Goal: Task Accomplishment & Management: Manage account settings

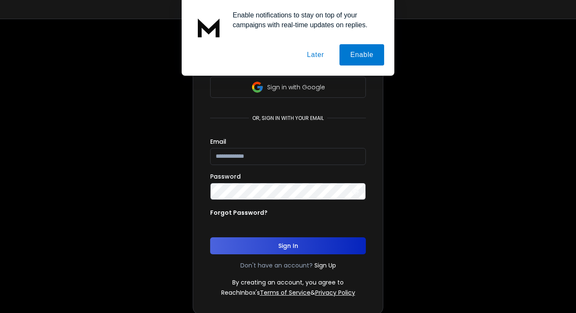
click at [258, 149] on input "email" at bounding box center [288, 156] width 156 height 17
paste input "**********"
type input "**********"
click at [320, 51] on button "Later" at bounding box center [315, 54] width 38 height 21
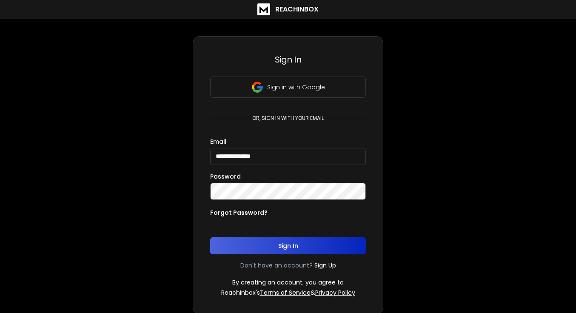
click at [264, 244] on button "Sign In" at bounding box center [288, 245] width 156 height 17
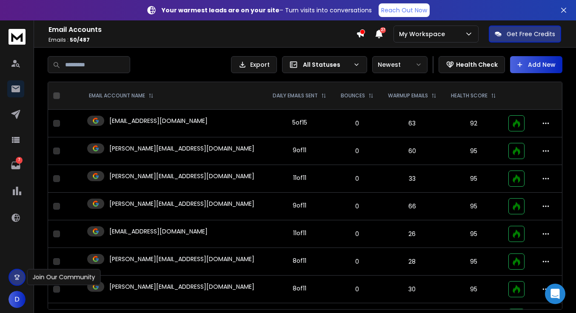
click at [21, 295] on span "D" at bounding box center [17, 299] width 17 height 17
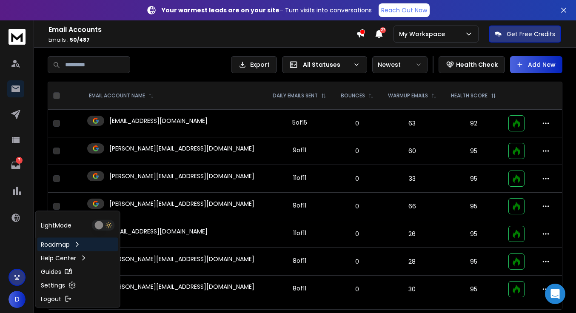
click at [104, 230] on button "button" at bounding box center [103, 225] width 23 height 11
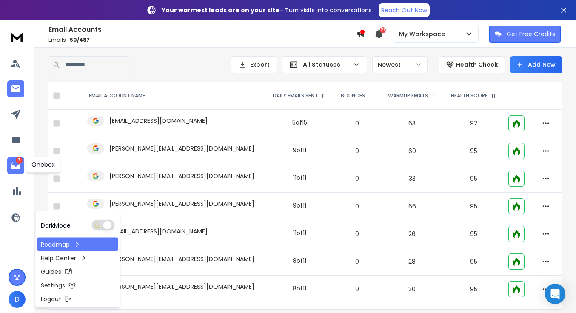
click at [10, 166] on link "7" at bounding box center [15, 165] width 17 height 17
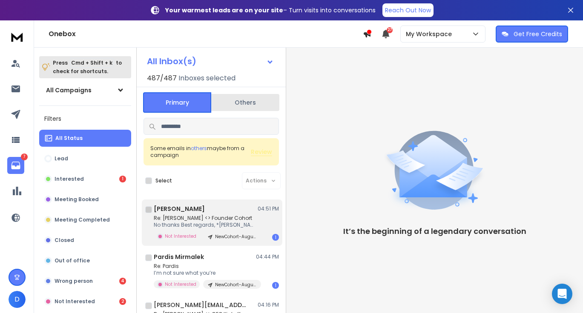
click at [243, 201] on div "Steven Keltsch 04:51 PM Re: Steven <> Founder Cohort No thanks Best regards, *S…" at bounding box center [212, 223] width 140 height 46
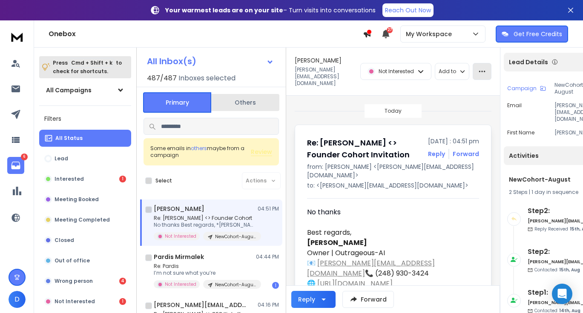
click at [485, 68] on icon "button" at bounding box center [482, 72] width 8 height 8
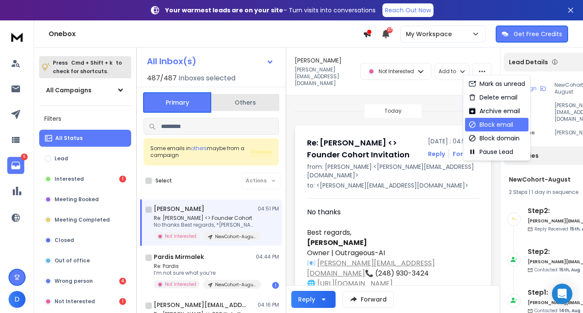
click at [507, 124] on div "Block email" at bounding box center [490, 124] width 45 height 9
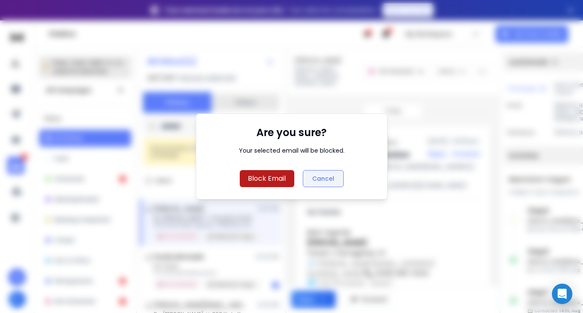
click at [263, 184] on button "Block Email" at bounding box center [267, 178] width 54 height 17
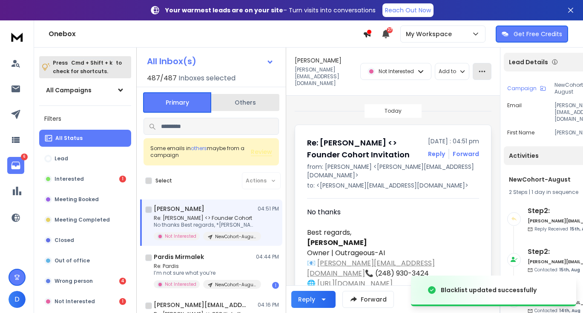
click at [491, 72] on button "button" at bounding box center [481, 71] width 19 height 17
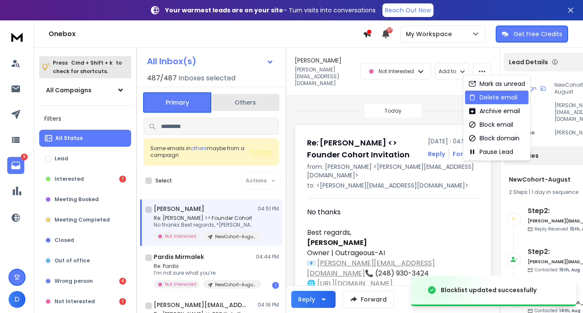
click at [508, 94] on div "Delete email" at bounding box center [492, 97] width 49 height 9
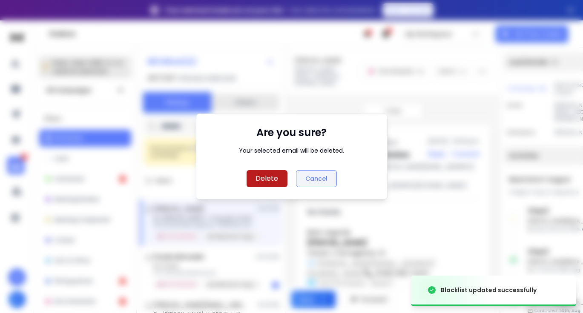
click at [285, 177] on button "Delete" at bounding box center [266, 178] width 41 height 17
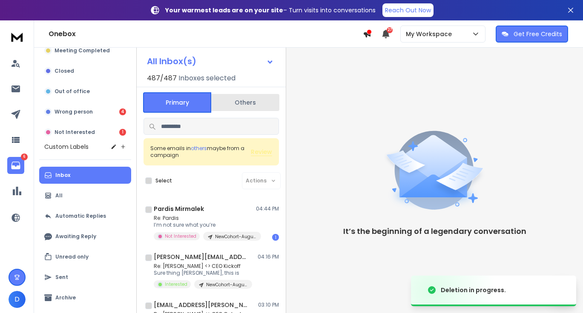
scroll to position [176, 0]
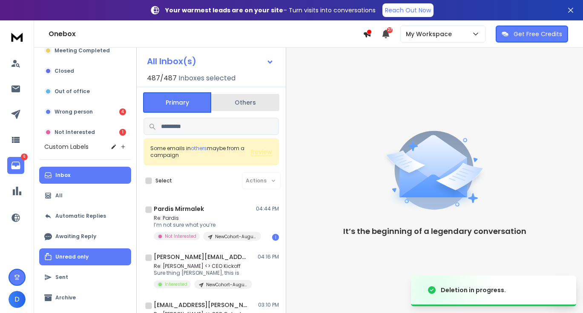
click at [88, 253] on button "Unread only" at bounding box center [85, 256] width 92 height 17
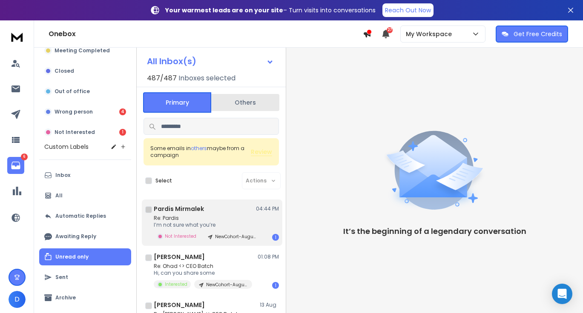
scroll to position [20, 0]
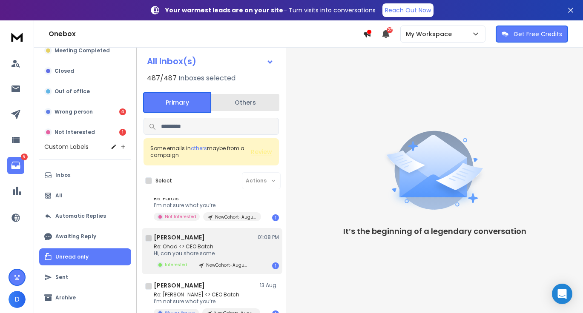
click at [200, 255] on div "Ohad Levi 01:08 PM Re: Ohad <> CEO Batch Hi, can you share some Interested NewC…" at bounding box center [216, 251] width 125 height 36
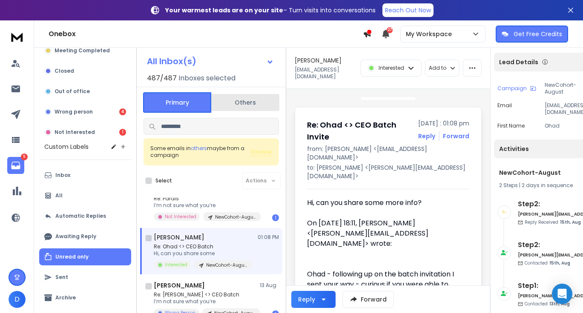
scroll to position [0, 0]
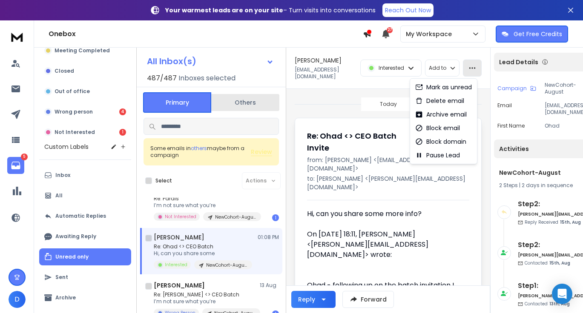
click at [471, 66] on icon "button" at bounding box center [472, 68] width 8 height 8
click at [468, 88] on div "Mark as unread" at bounding box center [443, 87] width 57 height 9
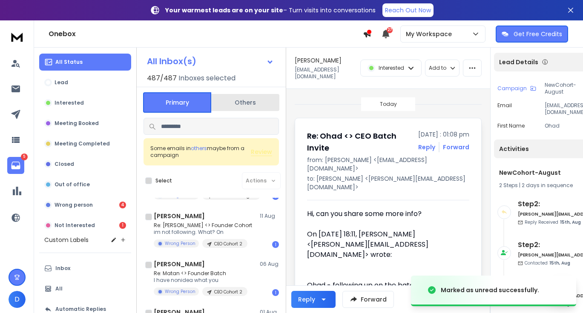
scroll to position [0, 0]
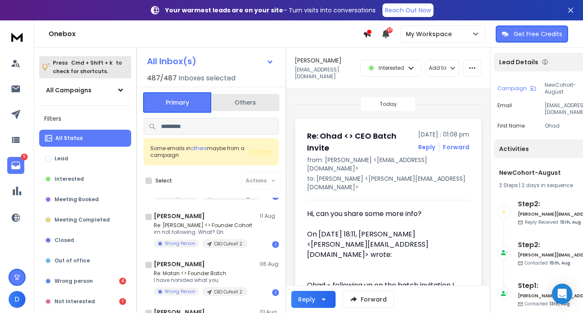
click at [69, 140] on p "All Status" at bounding box center [68, 138] width 27 height 7
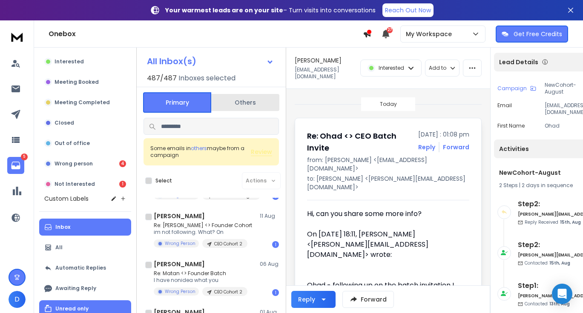
click at [78, 222] on button "Inbox" at bounding box center [85, 227] width 92 height 17
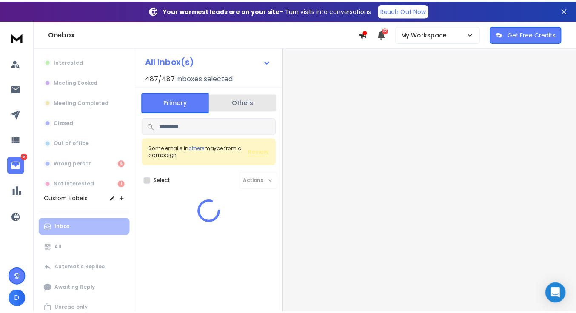
scroll to position [0, 0]
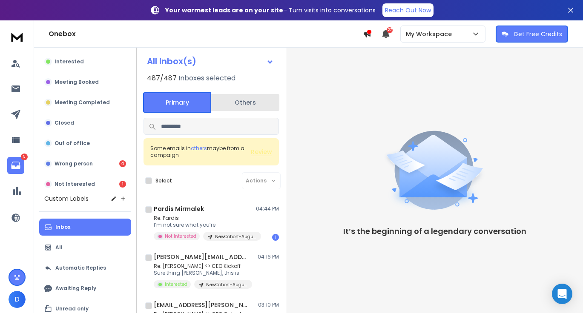
click at [224, 92] on div "All Inbox(s) 487 / 487 Inboxes selected Primary Others Some emails in others ma…" at bounding box center [211, 204] width 149 height 313
click at [229, 96] on button "Others" at bounding box center [245, 102] width 68 height 19
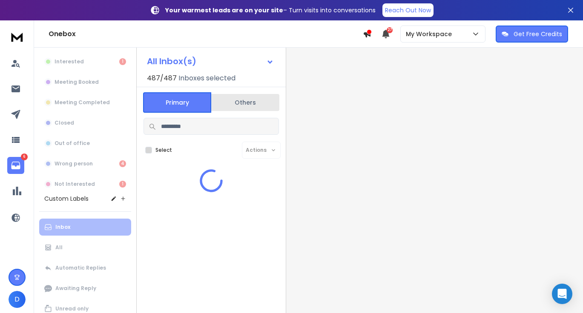
click at [186, 102] on button "Primary" at bounding box center [177, 102] width 68 height 20
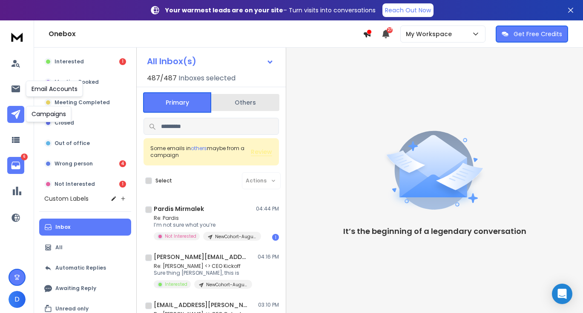
click at [19, 117] on icon at bounding box center [16, 114] width 10 height 10
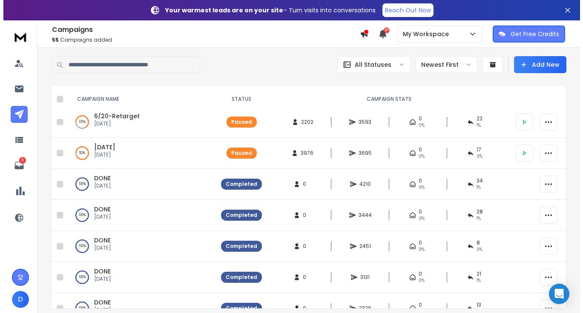
scroll to position [517, 0]
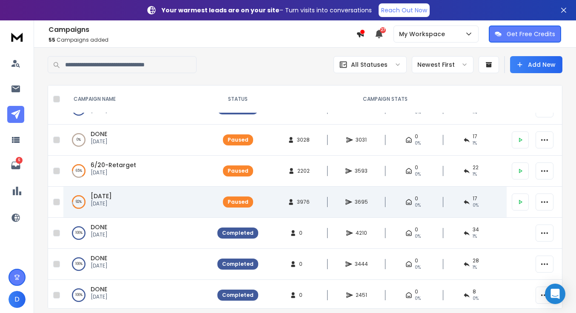
click at [107, 197] on span "June18" at bounding box center [101, 196] width 21 height 9
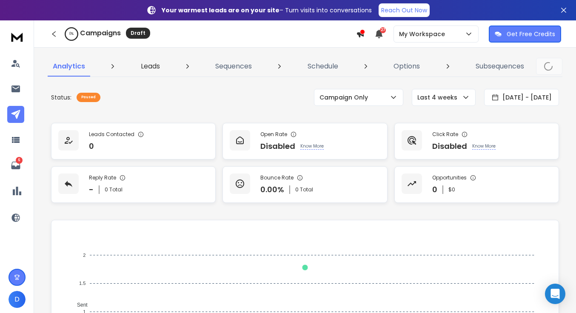
click at [151, 74] on link "Leads" at bounding box center [150, 66] width 29 height 20
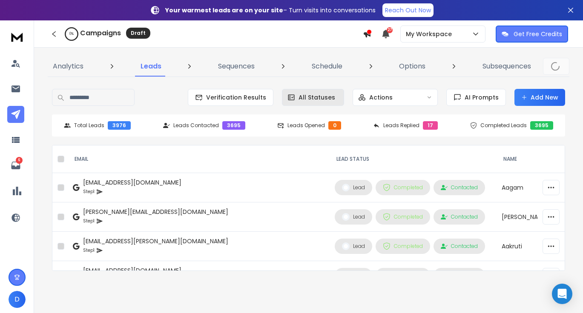
click at [317, 97] on p "All Statuses" at bounding box center [316, 97] width 37 height 9
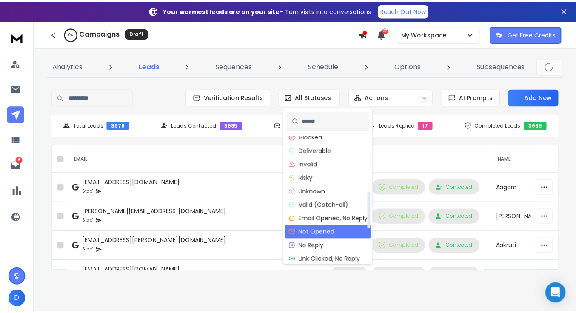
scroll to position [147, 0]
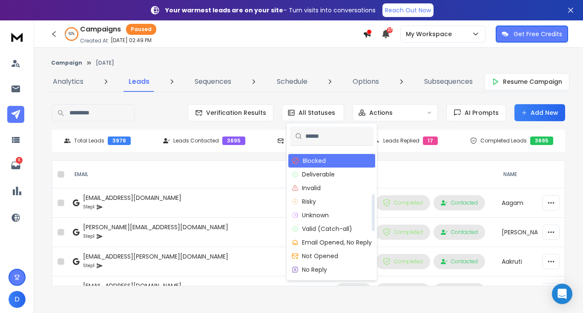
click at [326, 159] on p "Blocked" at bounding box center [314, 161] width 23 height 9
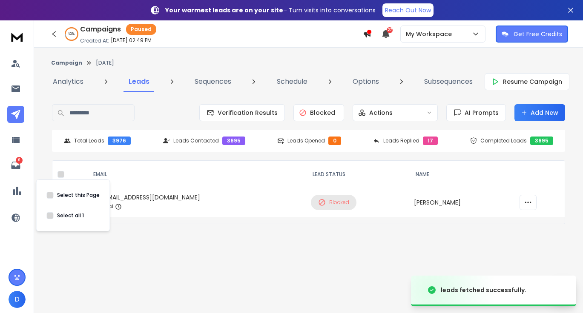
click at [63, 175] on button "Select this Page" at bounding box center [60, 174] width 7 height 7
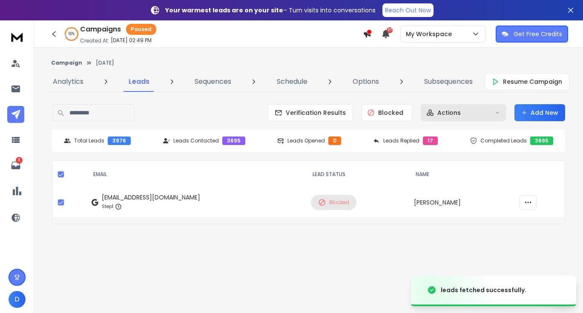
click at [463, 111] on div "Actions" at bounding box center [458, 113] width 65 height 9
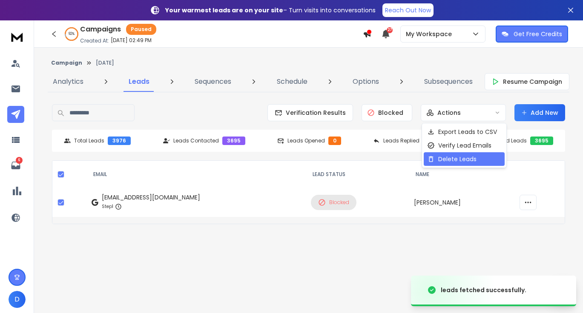
click at [446, 165] on div "Delete Leads" at bounding box center [463, 159] width 81 height 14
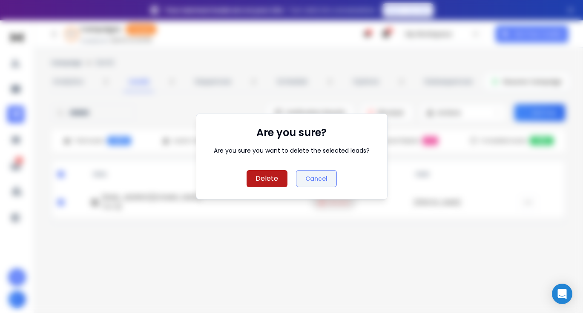
click at [269, 186] on button "Delete" at bounding box center [266, 178] width 41 height 17
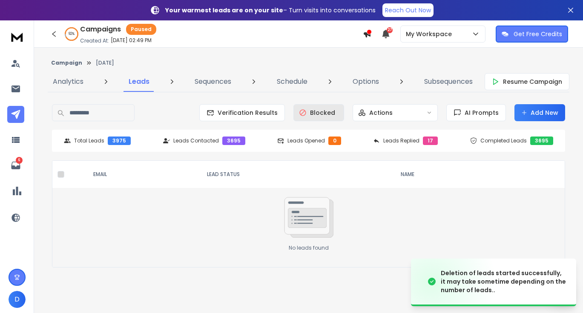
click at [339, 105] on button "Blocked" at bounding box center [318, 112] width 51 height 17
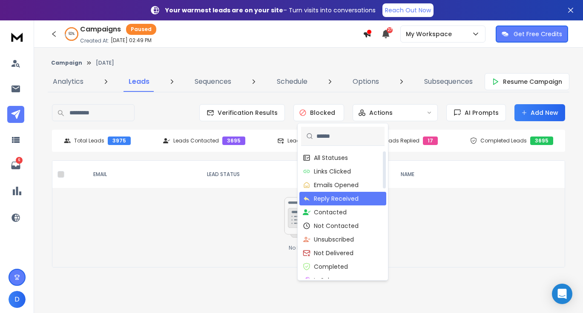
click at [341, 197] on p "Reply Received" at bounding box center [336, 198] width 45 height 9
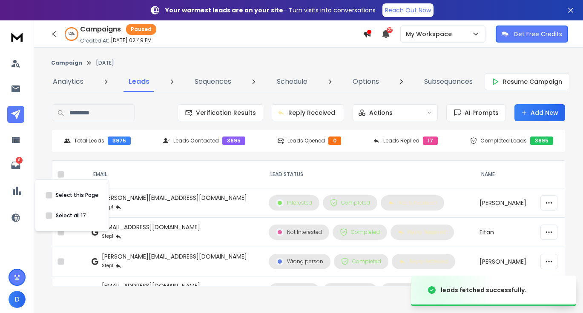
click at [49, 211] on div "Select all 17" at bounding box center [72, 215] width 53 height 17
click at [49, 215] on button "Select this Page" at bounding box center [49, 215] width 7 height 7
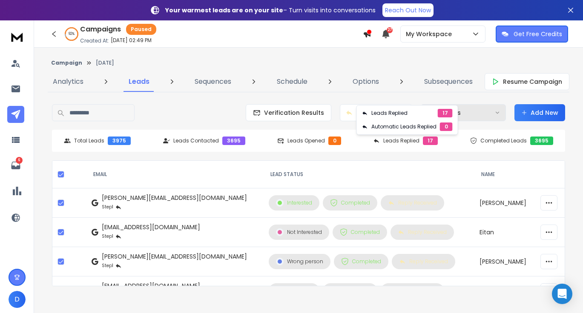
click at [460, 114] on div "Actions" at bounding box center [458, 113] width 65 height 9
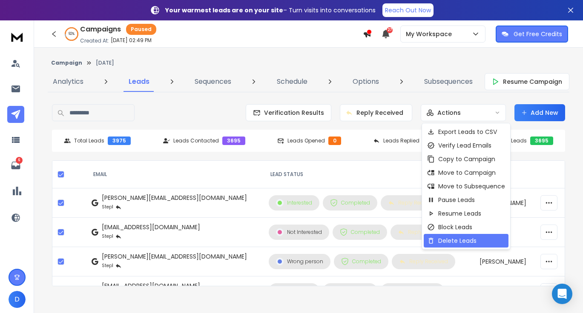
click at [450, 243] on p "Delete Leads" at bounding box center [457, 241] width 38 height 9
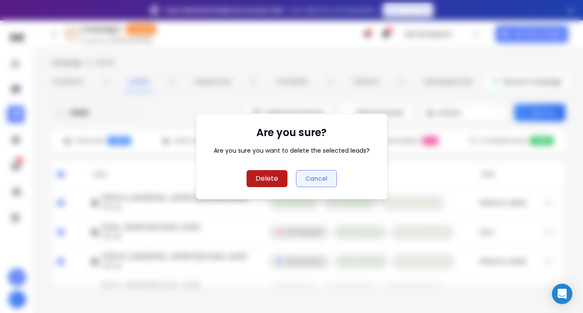
click at [271, 176] on button "Delete" at bounding box center [266, 178] width 41 height 17
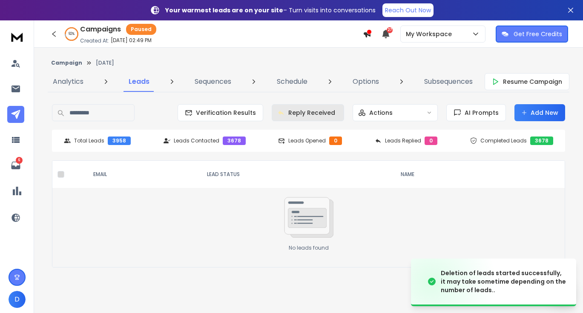
click at [333, 110] on p "Reply Received" at bounding box center [311, 113] width 47 height 9
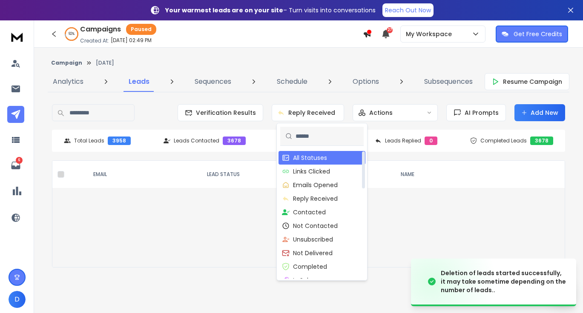
click at [308, 157] on p "All Statuses" at bounding box center [310, 158] width 34 height 9
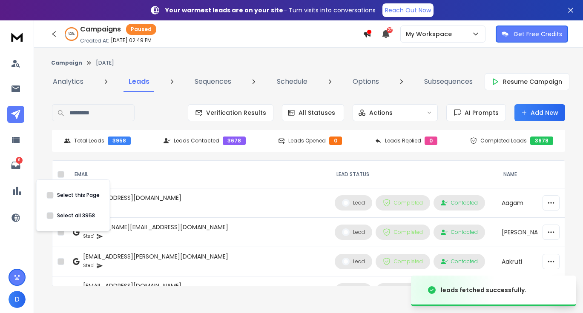
click at [50, 215] on button "Select this Page" at bounding box center [50, 215] width 7 height 7
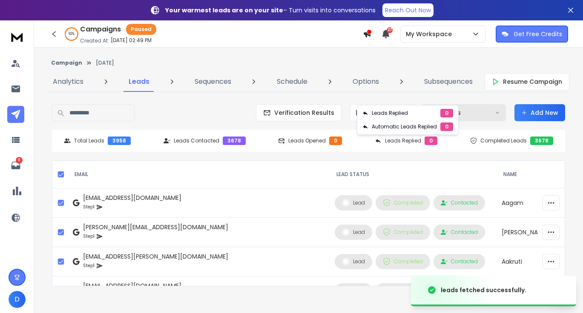
click at [468, 115] on div "Actions" at bounding box center [458, 113] width 65 height 9
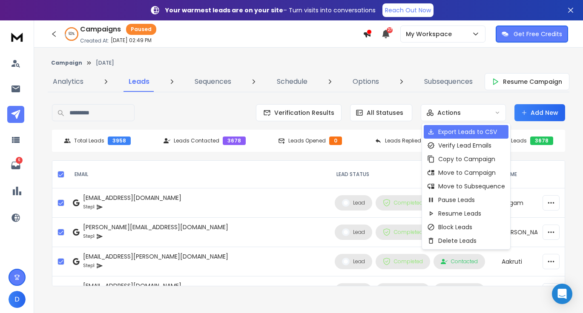
click at [468, 131] on p "Export Leads to CSV" at bounding box center [467, 132] width 59 height 9
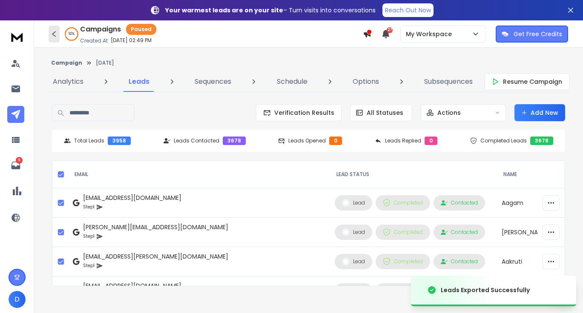
click at [53, 35] on icon at bounding box center [54, 34] width 8 height 8
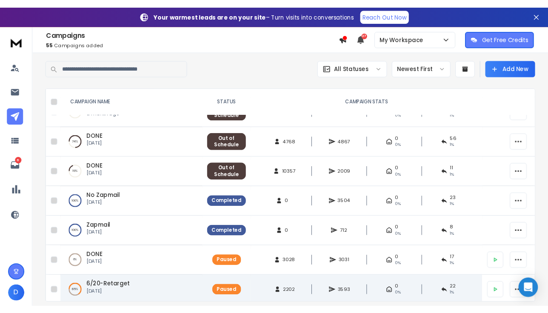
scroll to position [450, 0]
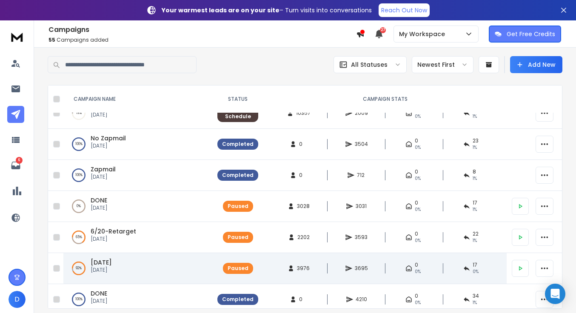
click at [546, 263] on button "button" at bounding box center [545, 268] width 18 height 17
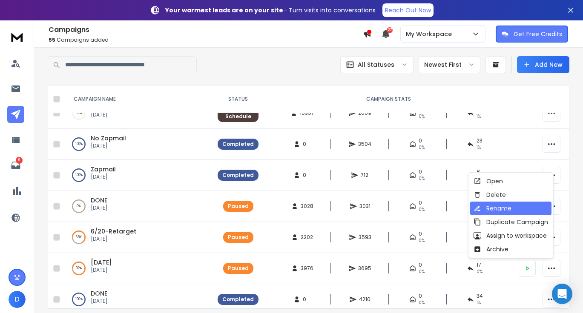
click at [502, 205] on div "Rename" at bounding box center [492, 208] width 38 height 9
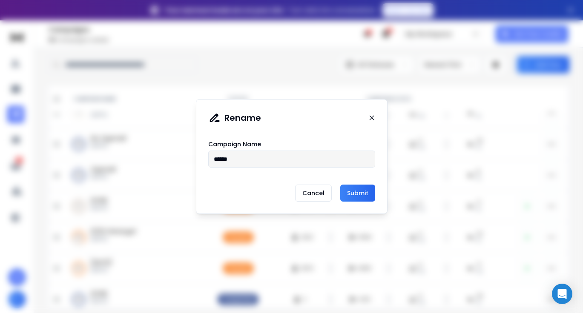
click at [287, 156] on input "******" at bounding box center [291, 159] width 167 height 17
type input "****"
click at [368, 193] on button "Submit" at bounding box center [357, 193] width 35 height 17
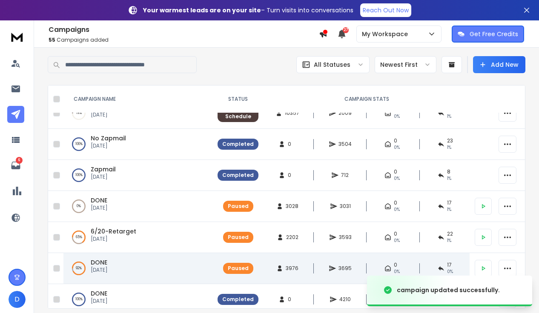
click at [127, 260] on div "92 % DONE 2 months ago" at bounding box center [138, 268] width 132 height 20
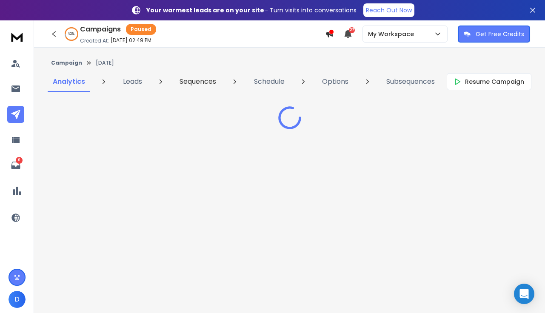
click at [200, 81] on p "Sequences" at bounding box center [198, 82] width 37 height 10
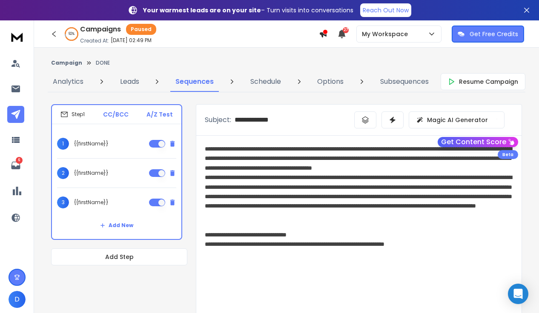
click at [61, 29] on div "92 % Campaigns Paused Created At: Jun 17, 2025, 02:49 PM" at bounding box center [103, 34] width 108 height 20
click at [55, 31] on icon at bounding box center [54, 34] width 8 height 8
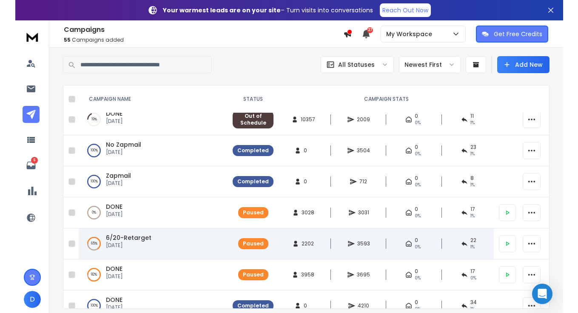
scroll to position [450, 0]
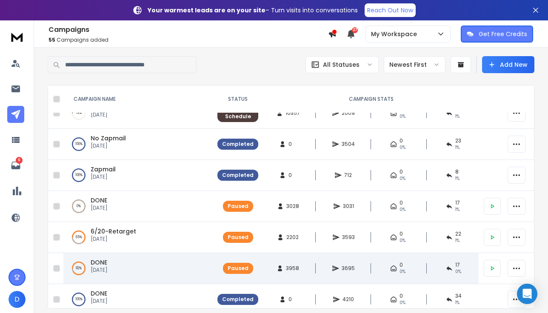
click at [97, 259] on span "DONE" at bounding box center [99, 262] width 17 height 9
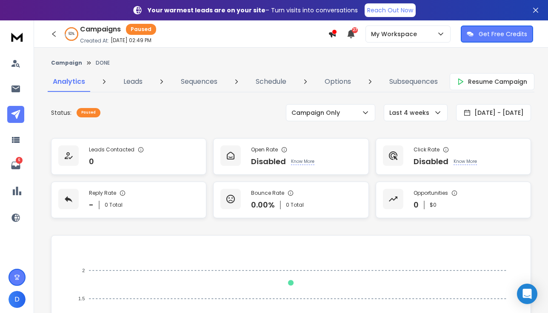
click at [152, 86] on div "Analytics Leads Sequences Schedule Options Subsequences" at bounding box center [245, 81] width 395 height 20
click at [131, 84] on p "Leads" at bounding box center [132, 82] width 19 height 10
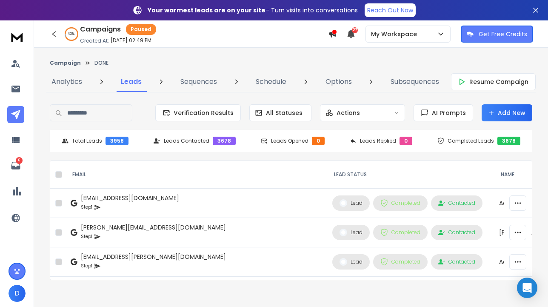
click at [92, 117] on input at bounding box center [91, 112] width 83 height 17
type input "****"
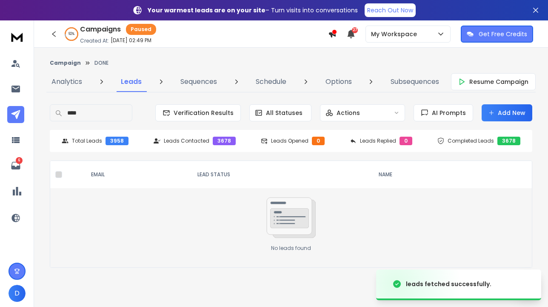
drag, startPoint x: 103, startPoint y: 119, endPoint x: 63, endPoint y: 113, distance: 40.4
click at [63, 113] on input "****" at bounding box center [91, 112] width 83 height 17
type input "******"
click at [100, 117] on input "******" at bounding box center [91, 112] width 83 height 17
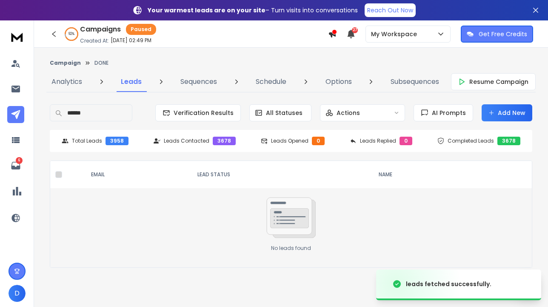
click at [100, 117] on input "******" at bounding box center [91, 112] width 83 height 17
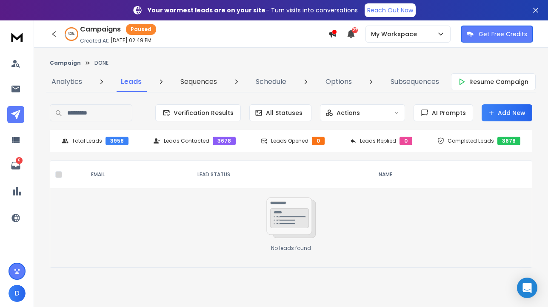
click at [183, 72] on link "Sequences" at bounding box center [198, 81] width 47 height 20
click at [188, 76] on link "Sequences" at bounding box center [198, 81] width 47 height 20
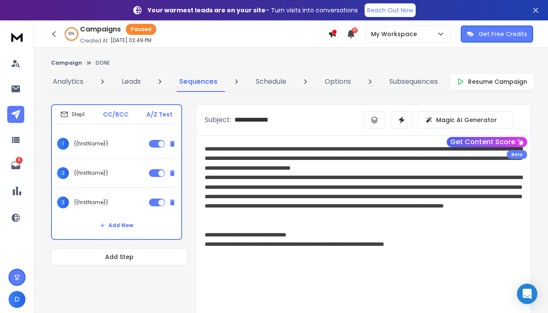
click at [150, 79] on div "Analytics Leads Sequences Schedule Options Subsequences" at bounding box center [245, 81] width 395 height 20
click at [135, 81] on p "Leads" at bounding box center [131, 82] width 19 height 10
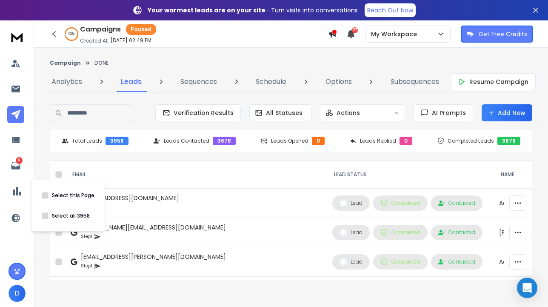
click at [44, 215] on button "Select this Page" at bounding box center [45, 215] width 7 height 7
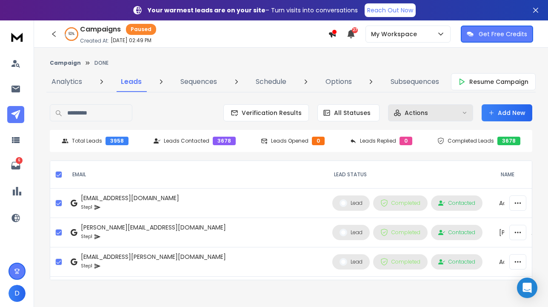
click at [452, 111] on div "Actions" at bounding box center [426, 113] width 65 height 9
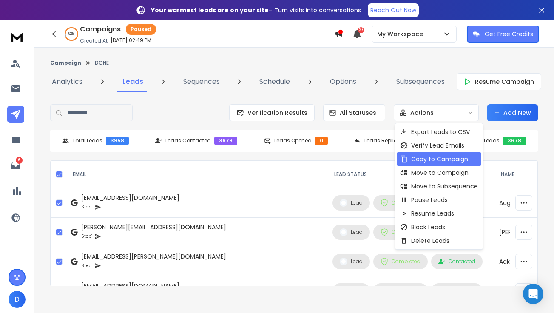
drag, startPoint x: 453, startPoint y: 171, endPoint x: 509, endPoint y: 152, distance: 59.7
click at [509, 152] on body "Your warmest leads are on your site – Turn visits into conversations Reach Out …" at bounding box center [277, 156] width 554 height 313
click at [509, 155] on div "Verification Results All Statuses Actions Add New Total Leads 3958 Leads Contac…" at bounding box center [294, 191] width 488 height 174
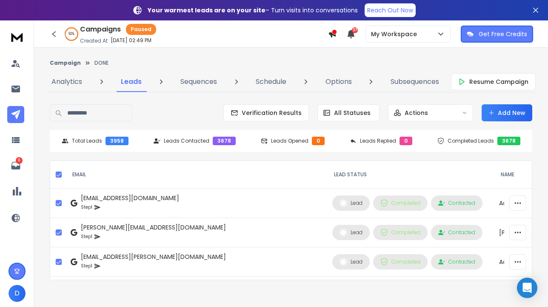
click at [55, 172] on button "button" at bounding box center [58, 174] width 7 height 7
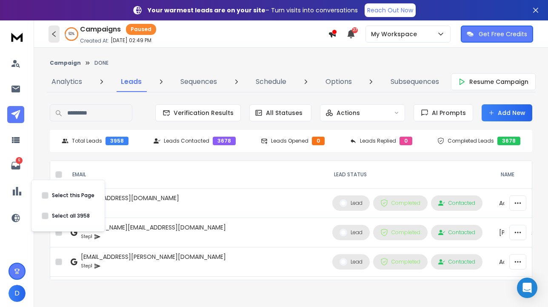
click at [55, 30] on icon at bounding box center [54, 34] width 8 height 8
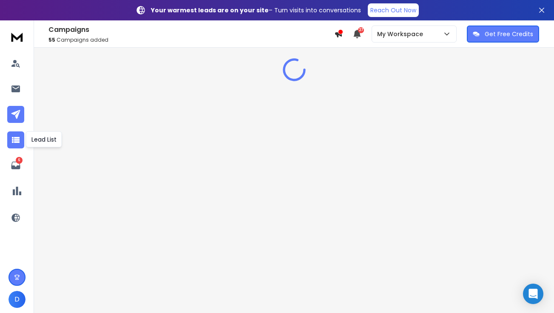
click at [17, 138] on icon at bounding box center [16, 140] width 8 height 6
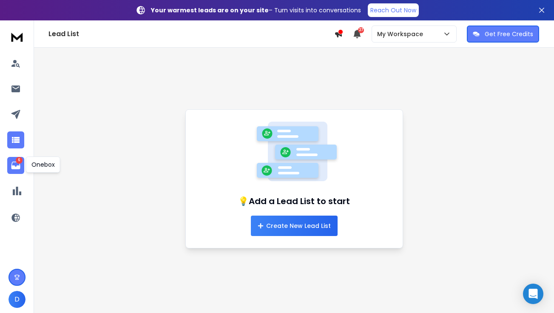
click at [14, 165] on icon at bounding box center [15, 166] width 9 height 8
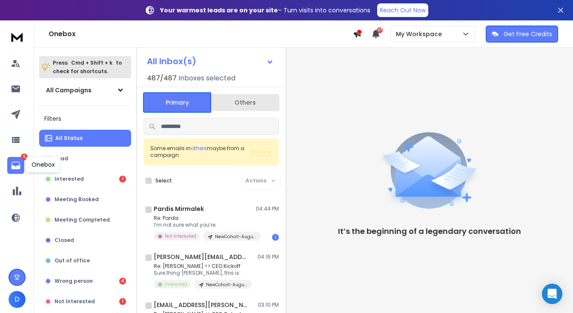
click at [240, 93] on div "All Inbox(s) 487 / 487 Inboxes selected Primary Others Some emails in others ma…" at bounding box center [211, 204] width 149 height 313
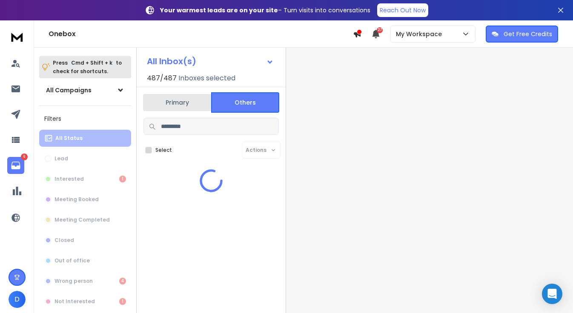
click at [243, 99] on button "Others" at bounding box center [245, 102] width 68 height 20
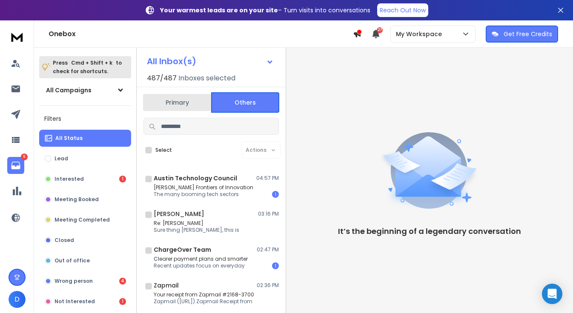
click at [179, 102] on button "Primary" at bounding box center [177, 102] width 68 height 19
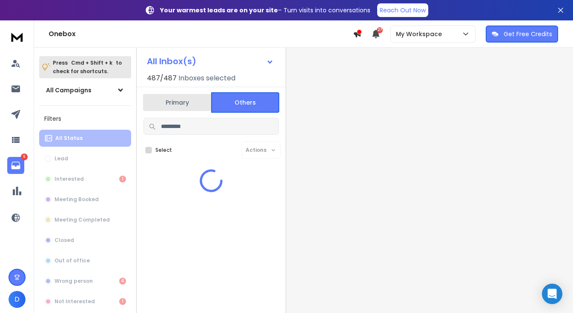
click at [248, 94] on button "Others" at bounding box center [245, 102] width 68 height 20
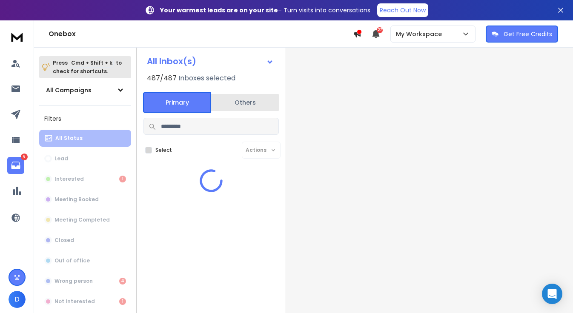
click at [206, 103] on button "Primary" at bounding box center [177, 102] width 68 height 20
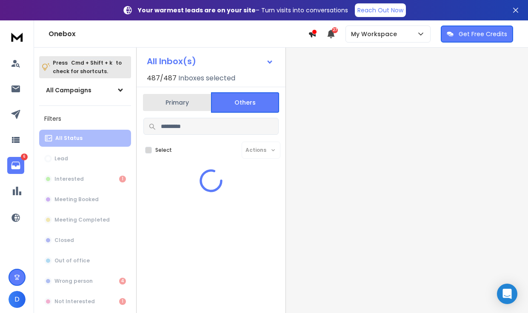
click at [243, 99] on button "Others" at bounding box center [245, 102] width 68 height 20
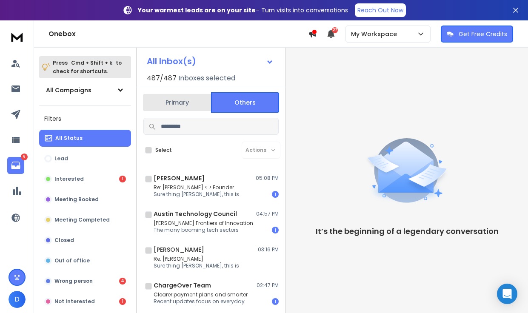
click at [175, 103] on button "Primary" at bounding box center [177, 102] width 68 height 19
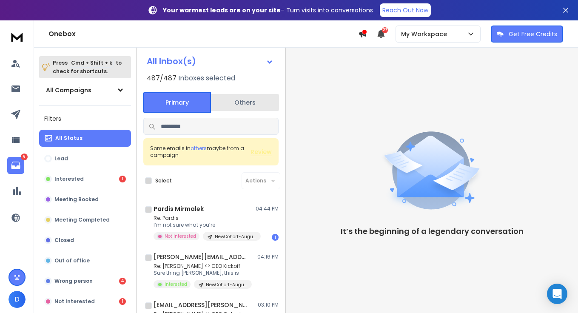
click at [234, 110] on button "Others" at bounding box center [245, 102] width 68 height 19
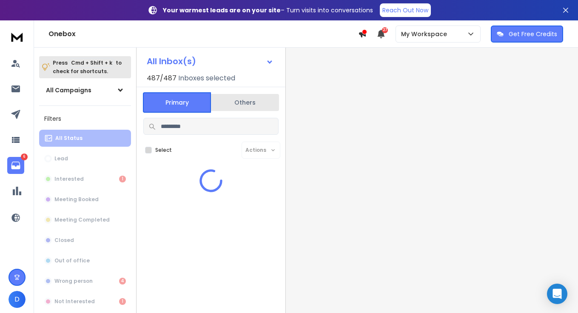
click at [186, 100] on button "Primary" at bounding box center [177, 102] width 68 height 20
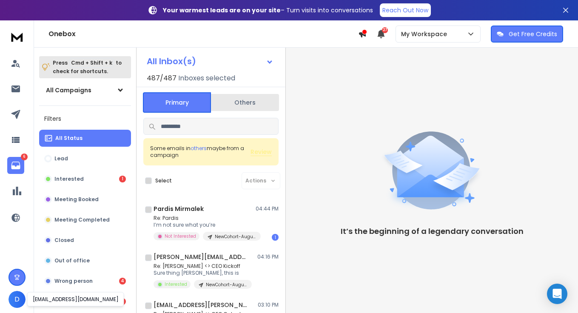
click at [21, 298] on span "D" at bounding box center [17, 299] width 17 height 17
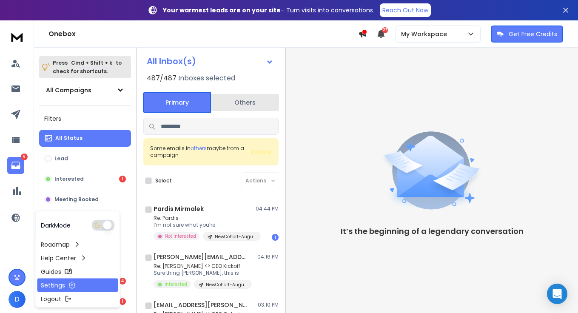
click at [52, 286] on p "Settings" at bounding box center [53, 285] width 24 height 9
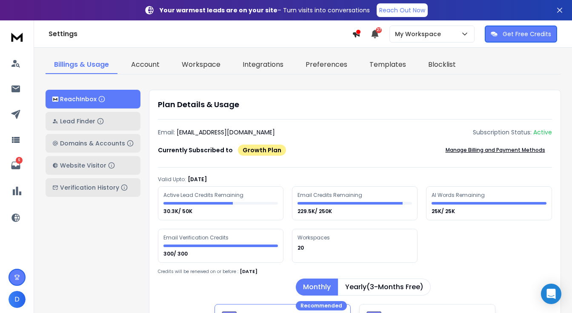
click at [437, 65] on link "Blocklist" at bounding box center [442, 65] width 45 height 18
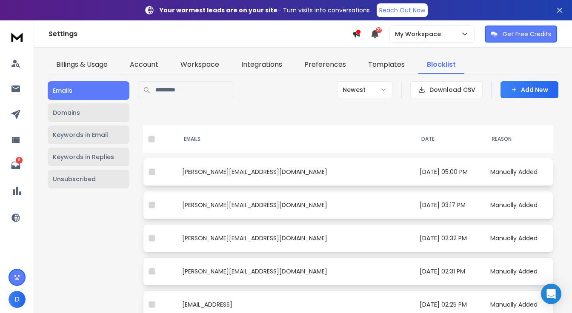
click at [533, 87] on p "Add New" at bounding box center [534, 90] width 27 height 9
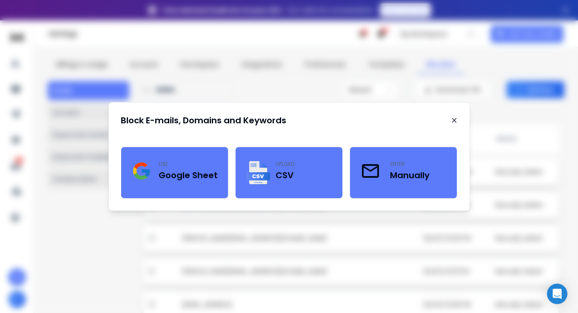
click at [383, 174] on div at bounding box center [371, 173] width 23 height 24
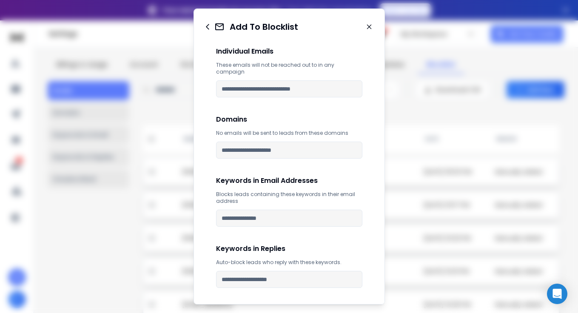
click at [241, 87] on input at bounding box center [289, 88] width 146 height 17
paste input "**********"
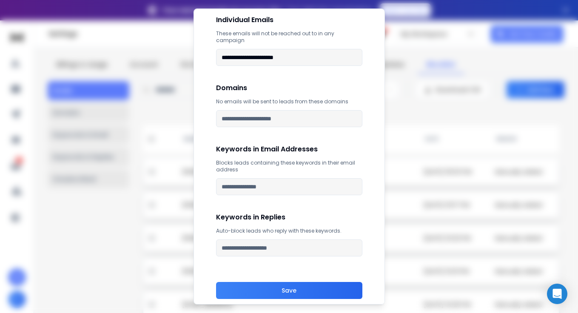
type input "**********"
click at [290, 282] on button "Save" at bounding box center [289, 290] width 146 height 17
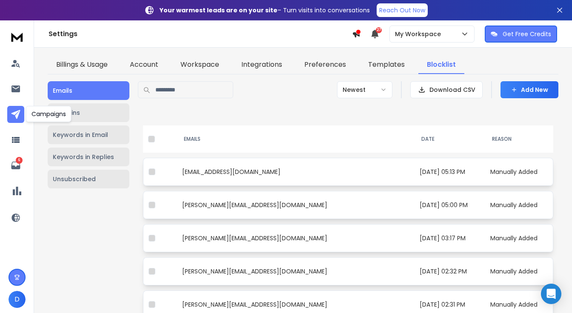
click at [17, 112] on icon at bounding box center [15, 114] width 9 height 9
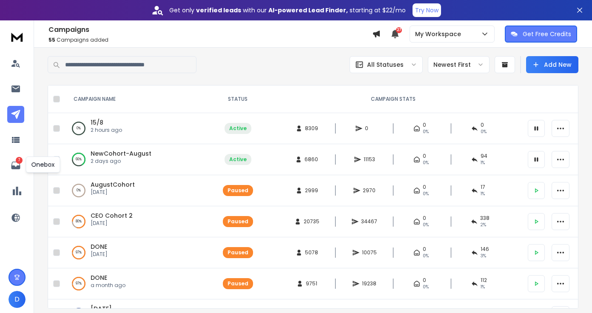
click at [24, 166] on link "7" at bounding box center [15, 165] width 17 height 17
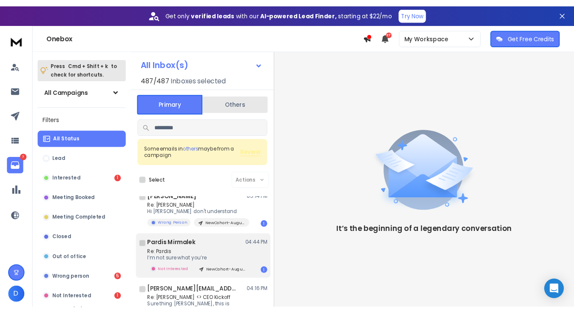
scroll to position [49, 0]
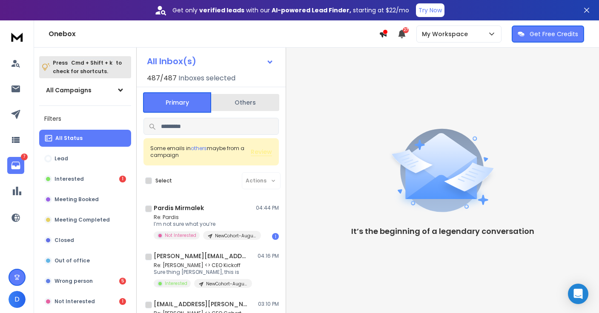
click at [243, 107] on button "Others" at bounding box center [245, 102] width 68 height 19
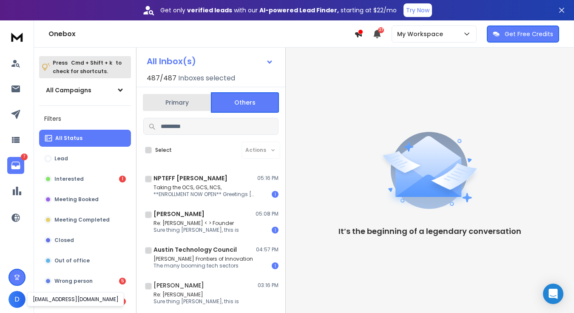
click at [15, 296] on span "D" at bounding box center [17, 299] width 17 height 17
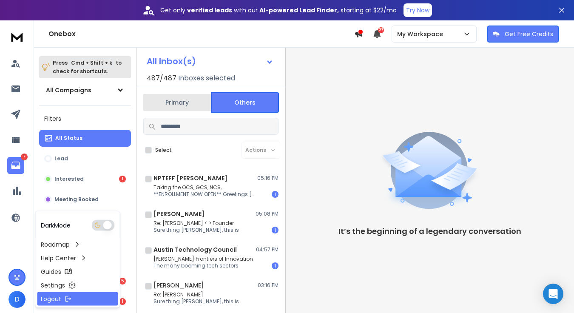
click at [49, 297] on p "Logout" at bounding box center [51, 299] width 20 height 9
